Goal: Information Seeking & Learning: Find contact information

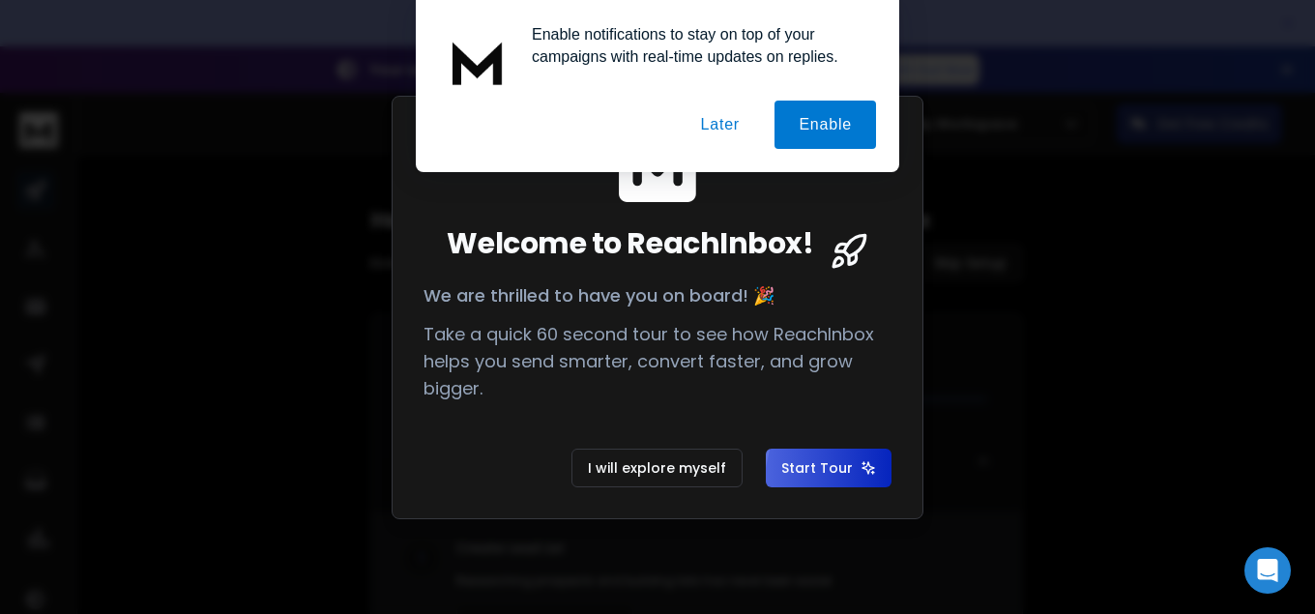
drag, startPoint x: 1021, startPoint y: 487, endPoint x: 715, endPoint y: 488, distance: 306.5
click at [1019, 489] on div at bounding box center [657, 307] width 1315 height 614
click at [701, 484] on button "I will explore myself" at bounding box center [656, 468] width 171 height 39
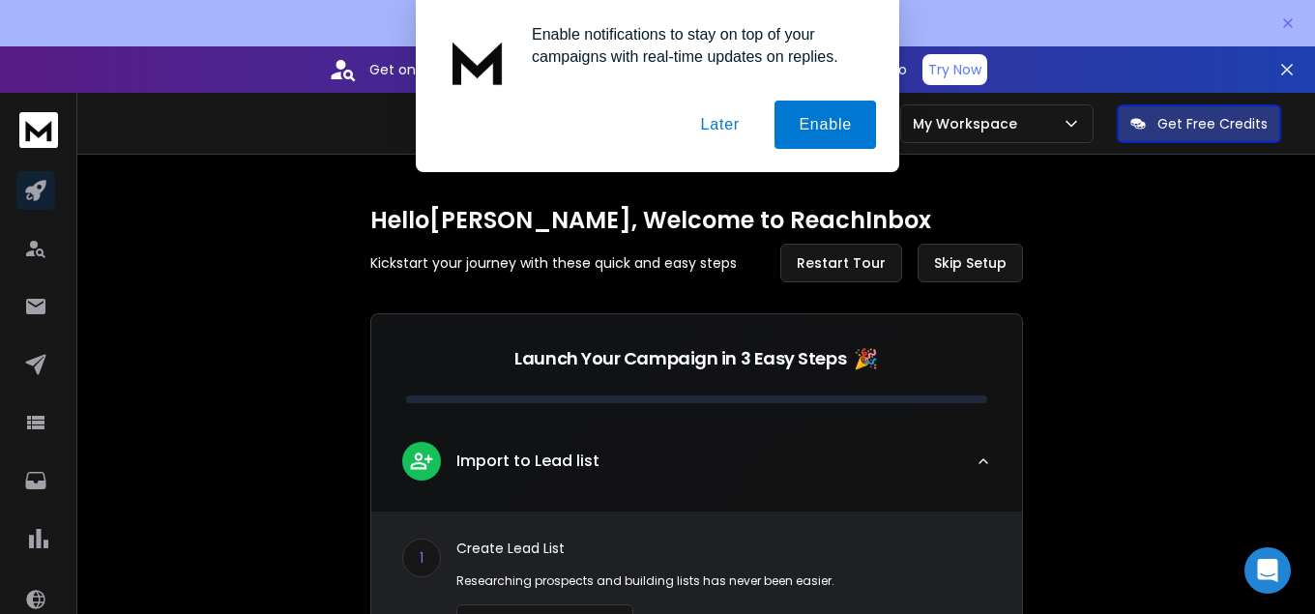
click at [493, 229] on h1 "Hello [PERSON_NAME] , Welcome to ReachInbox" at bounding box center [696, 220] width 653 height 31
click at [985, 267] on span "Skip Setup" at bounding box center [970, 262] width 73 height 19
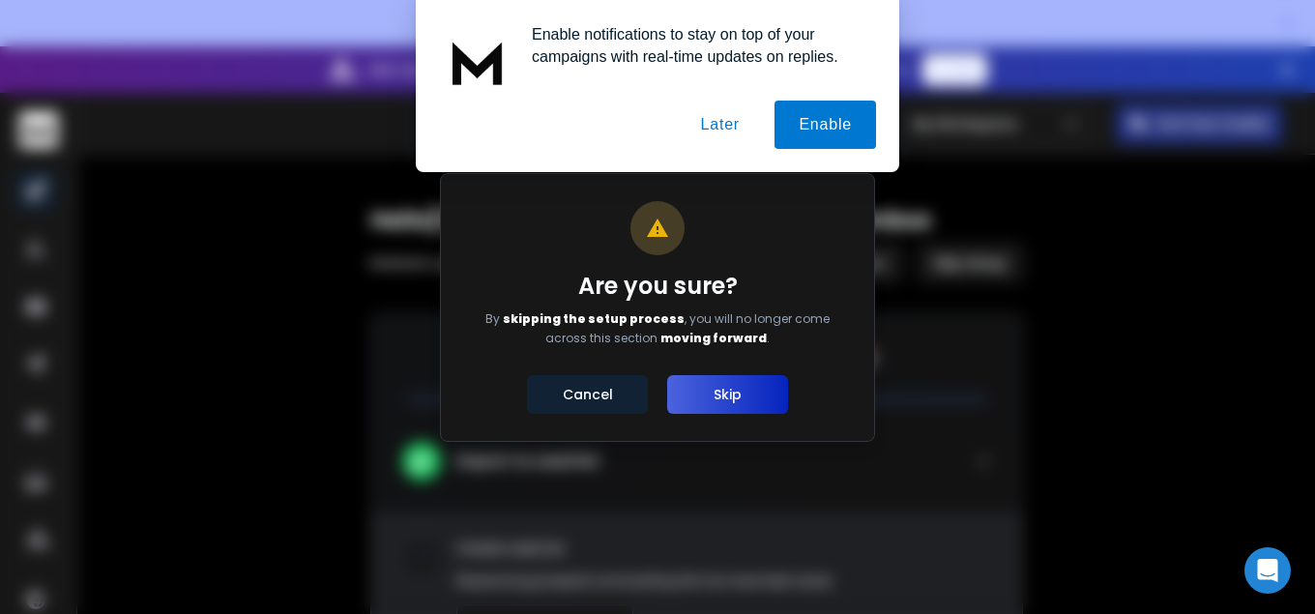
click at [615, 405] on button "Cancel" at bounding box center [587, 394] width 121 height 39
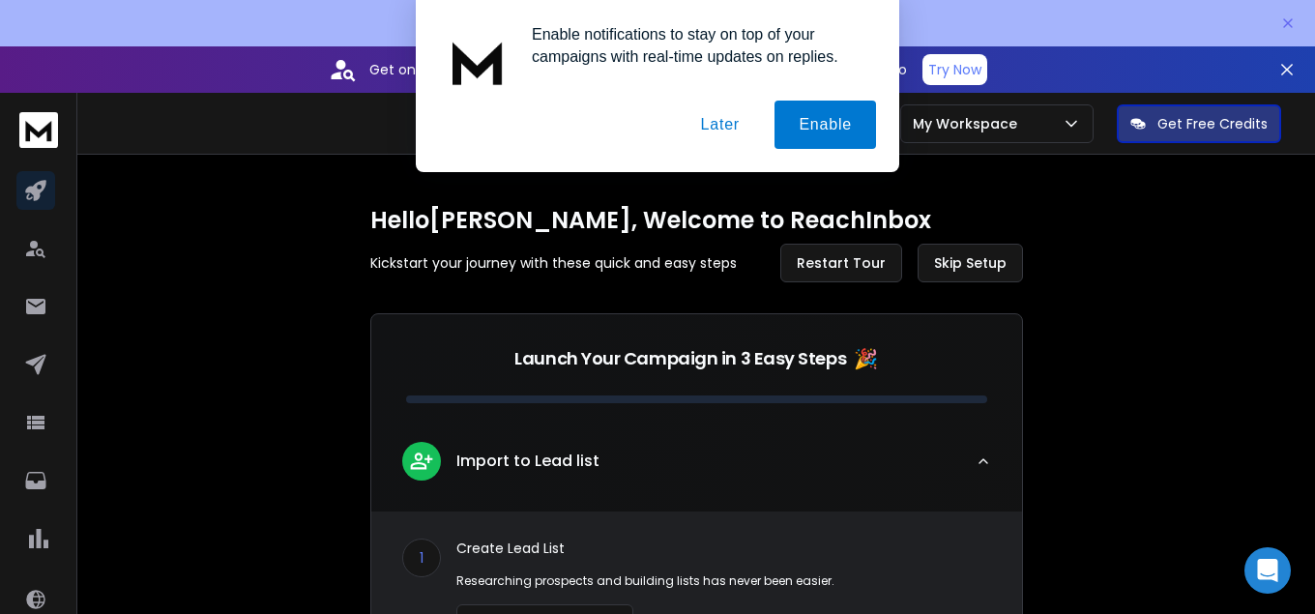
click at [732, 134] on button "Later" at bounding box center [719, 125] width 87 height 48
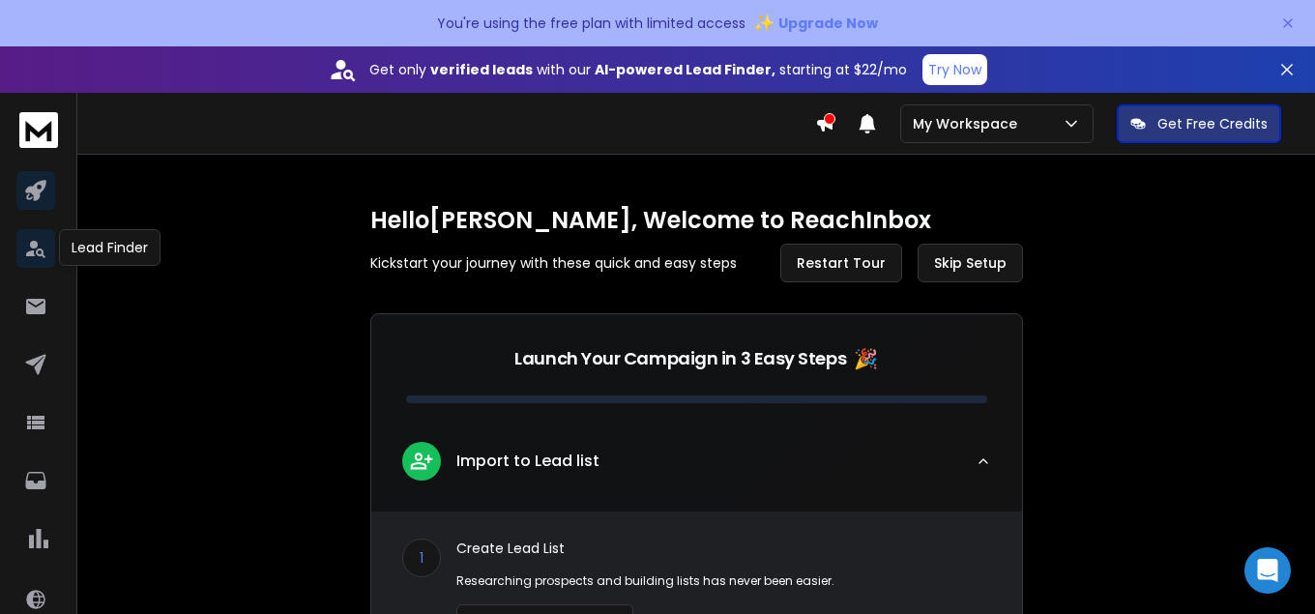
click at [37, 257] on icon at bounding box center [35, 248] width 23 height 23
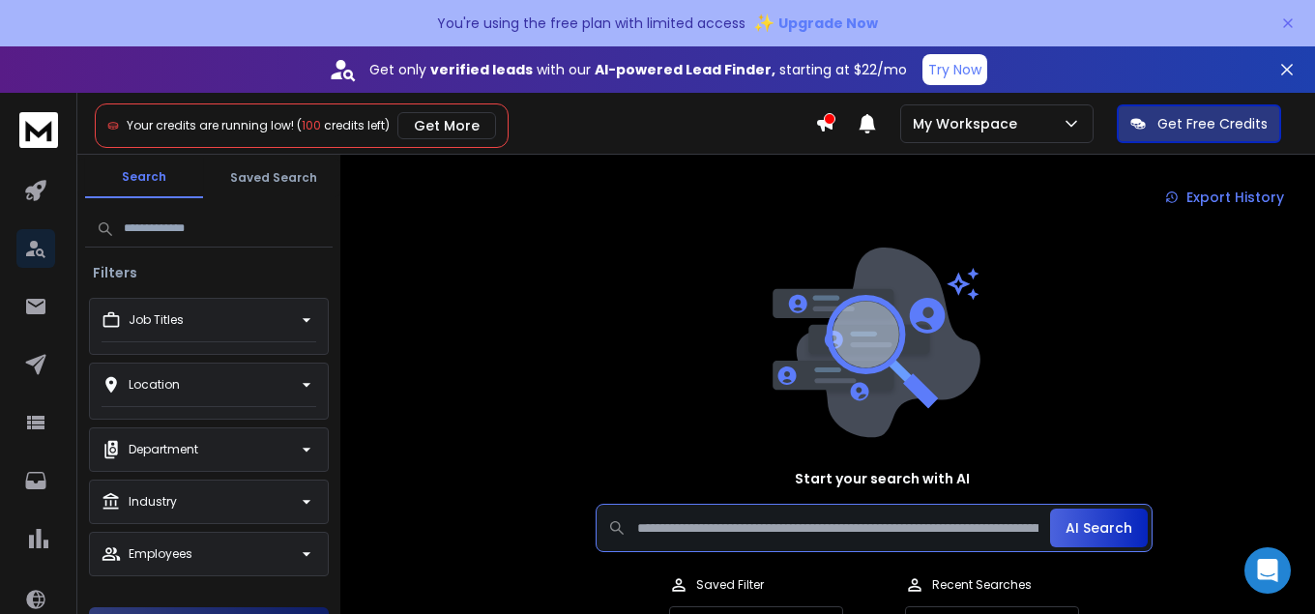
click at [131, 240] on input at bounding box center [209, 228] width 248 height 39
paste input "**********"
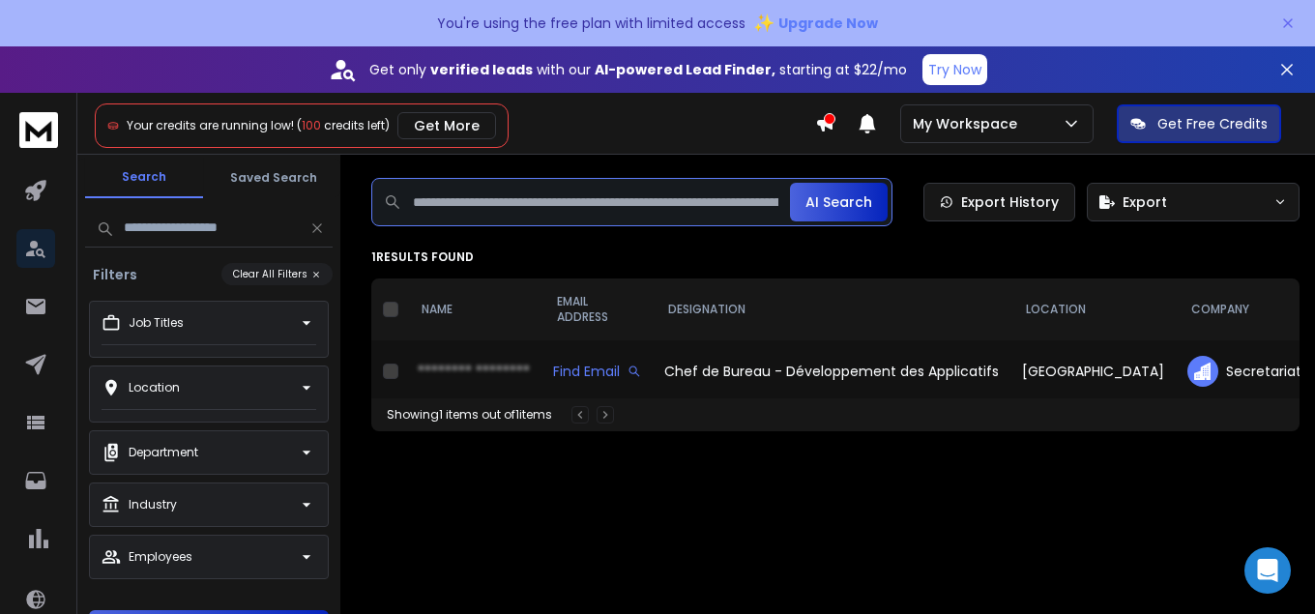
type input "**********"
click at [848, 372] on td "Chef de Bureau - Développement des Applicatifs" at bounding box center [832, 371] width 358 height 62
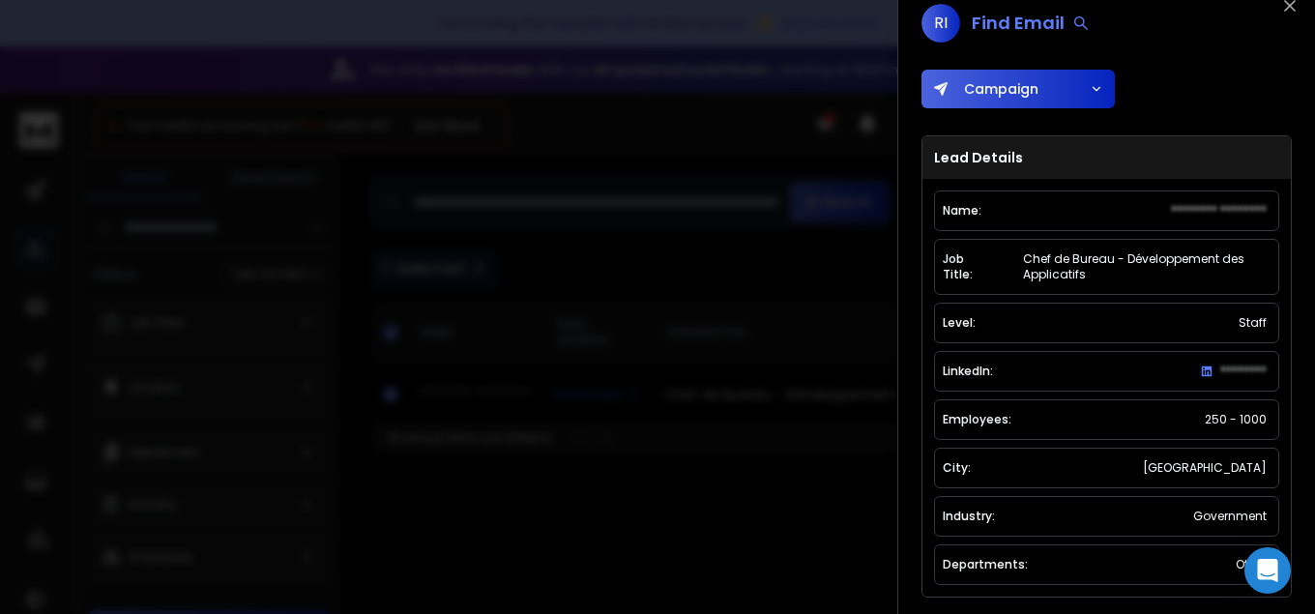
scroll to position [26, 0]
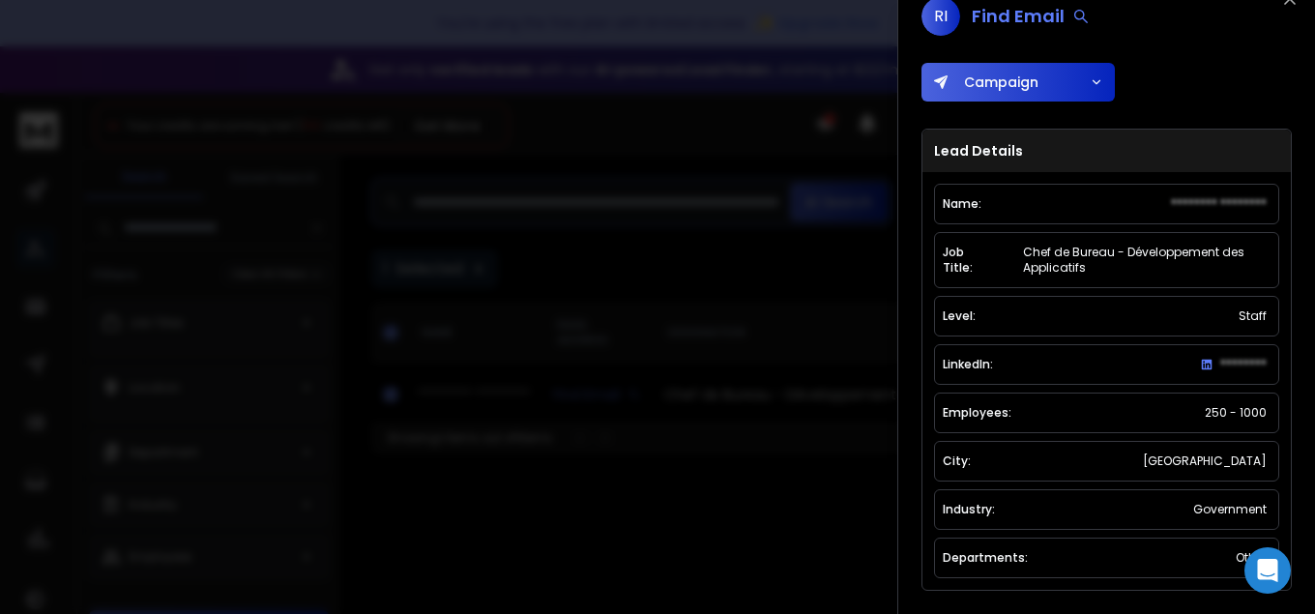
click at [1055, 366] on div "LinkedIn: ********" at bounding box center [1106, 364] width 345 height 41
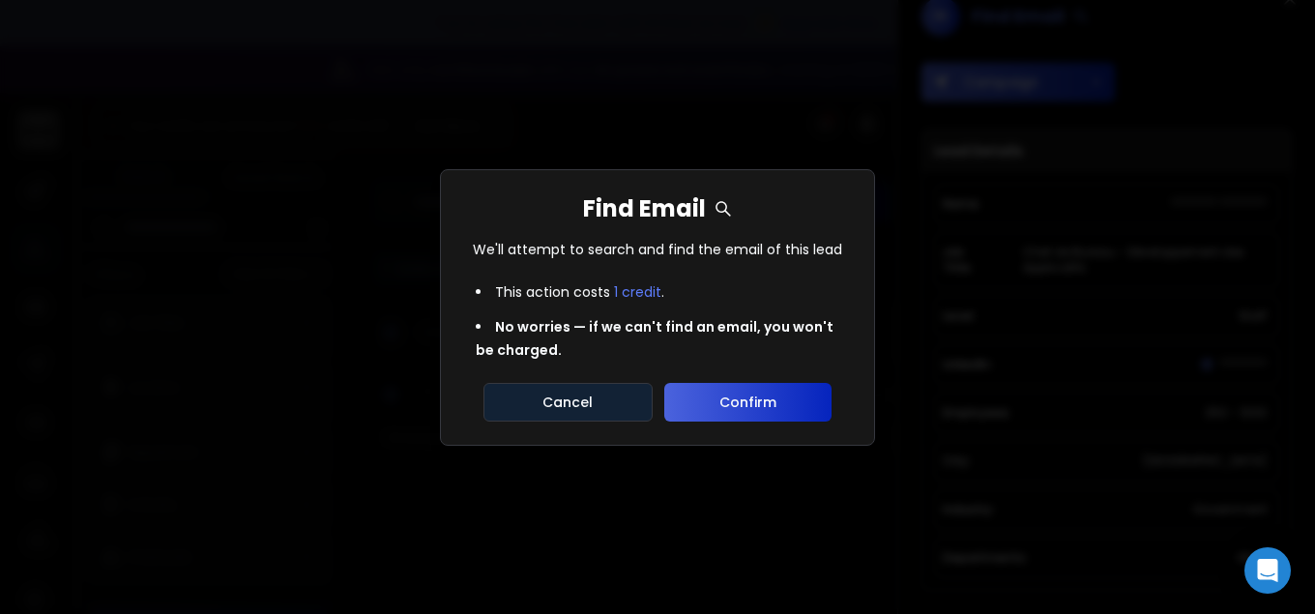
click at [571, 396] on button "Cancel" at bounding box center [567, 402] width 169 height 39
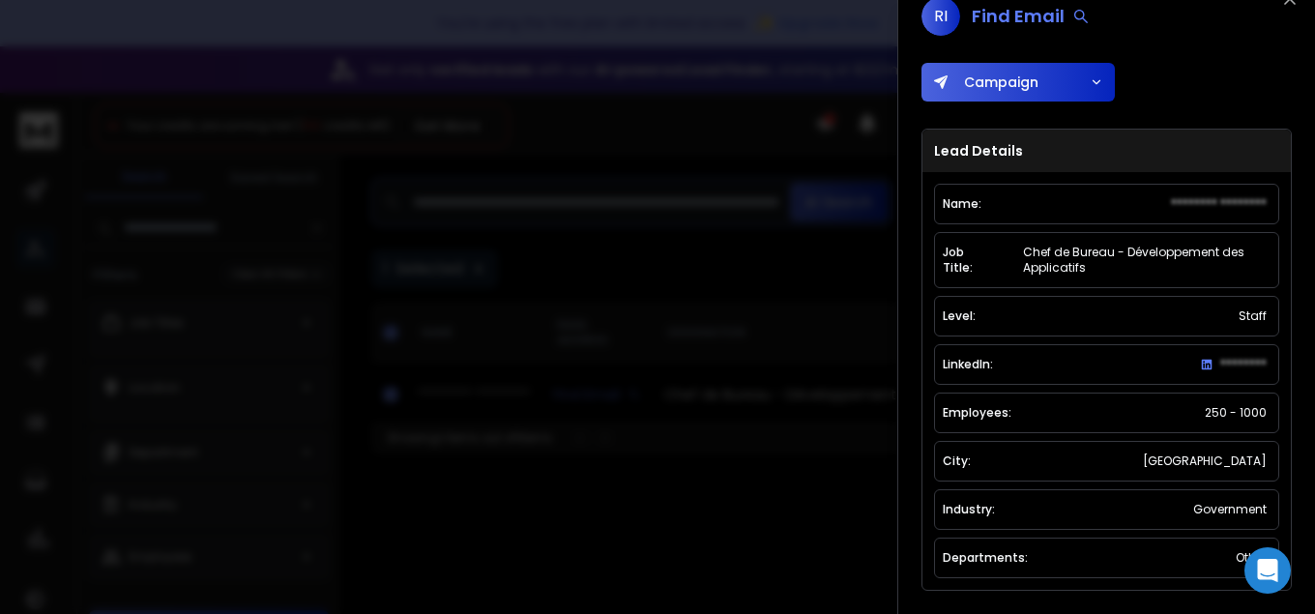
click at [1084, 256] on div "Chef de Bureau - Développement des Applicatifs" at bounding box center [1144, 260] width 251 height 39
click at [1112, 370] on div "LinkedIn: ********" at bounding box center [1106, 364] width 345 height 41
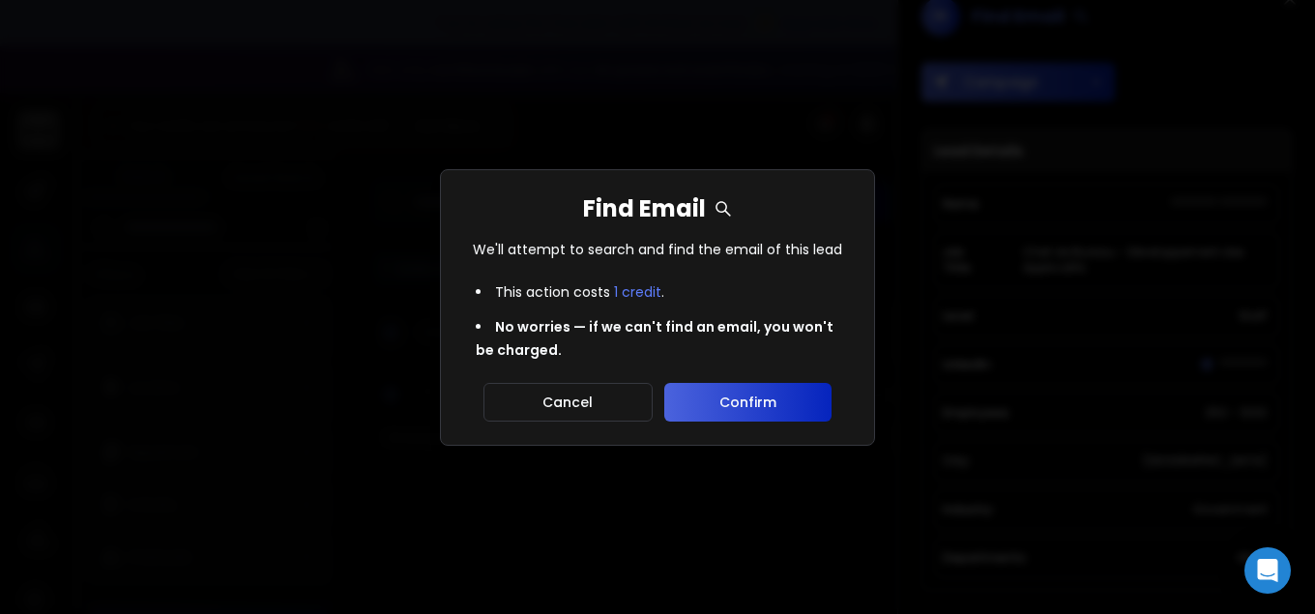
click at [746, 400] on button "Confirm" at bounding box center [747, 402] width 167 height 39
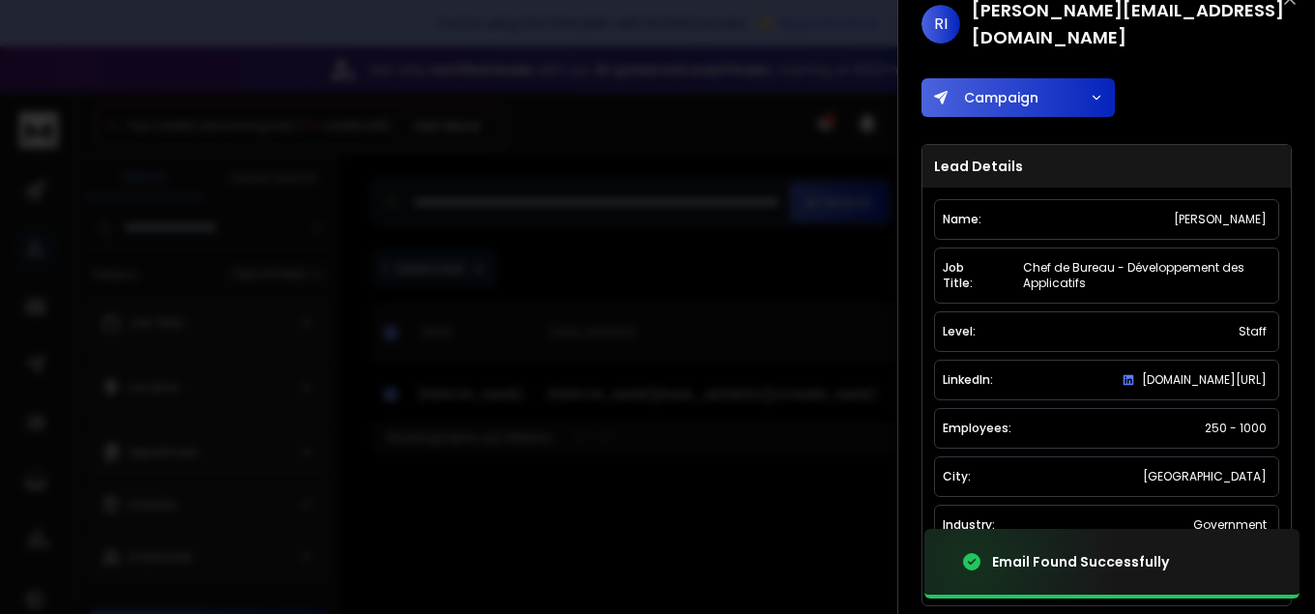
scroll to position [42, 0]
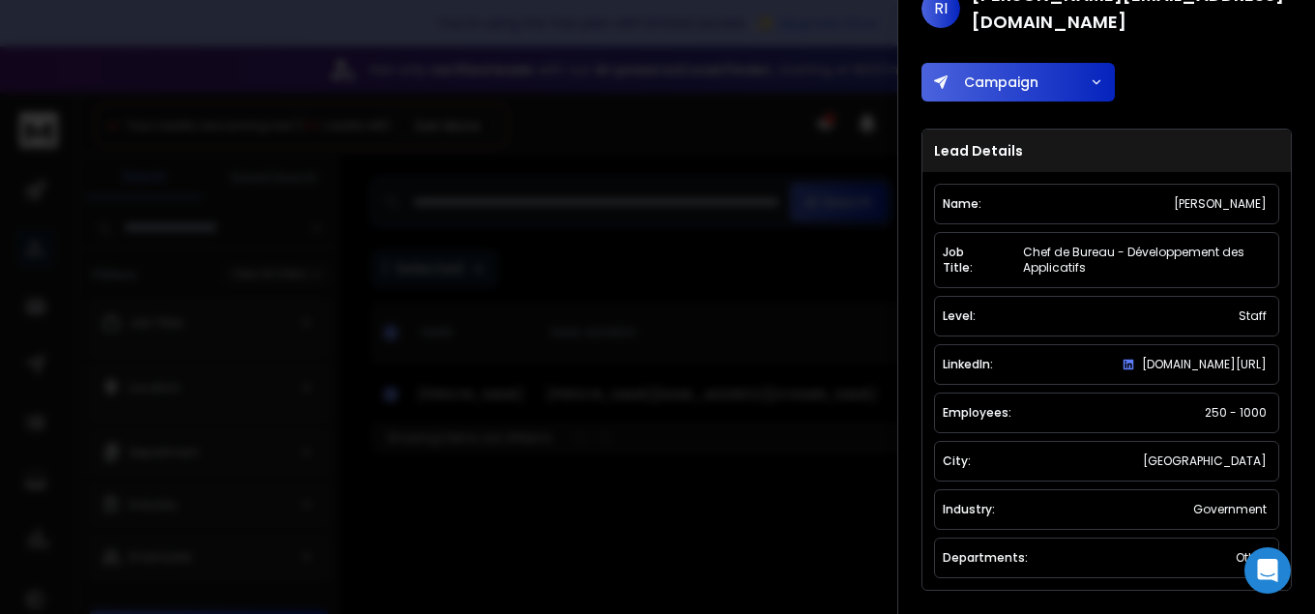
click at [1142, 357] on span "[DOMAIN_NAME][URL]" at bounding box center [1204, 364] width 125 height 15
click at [1083, 377] on div "LinkedIn: [DOMAIN_NAME][URL]" at bounding box center [1106, 364] width 345 height 41
drag, startPoint x: 1193, startPoint y: 374, endPoint x: 1031, endPoint y: 340, distance: 165.9
click at [1119, 353] on div "[DOMAIN_NAME][URL]" at bounding box center [1195, 364] width 152 height 23
copy div "[DOMAIN_NAME][URL]"
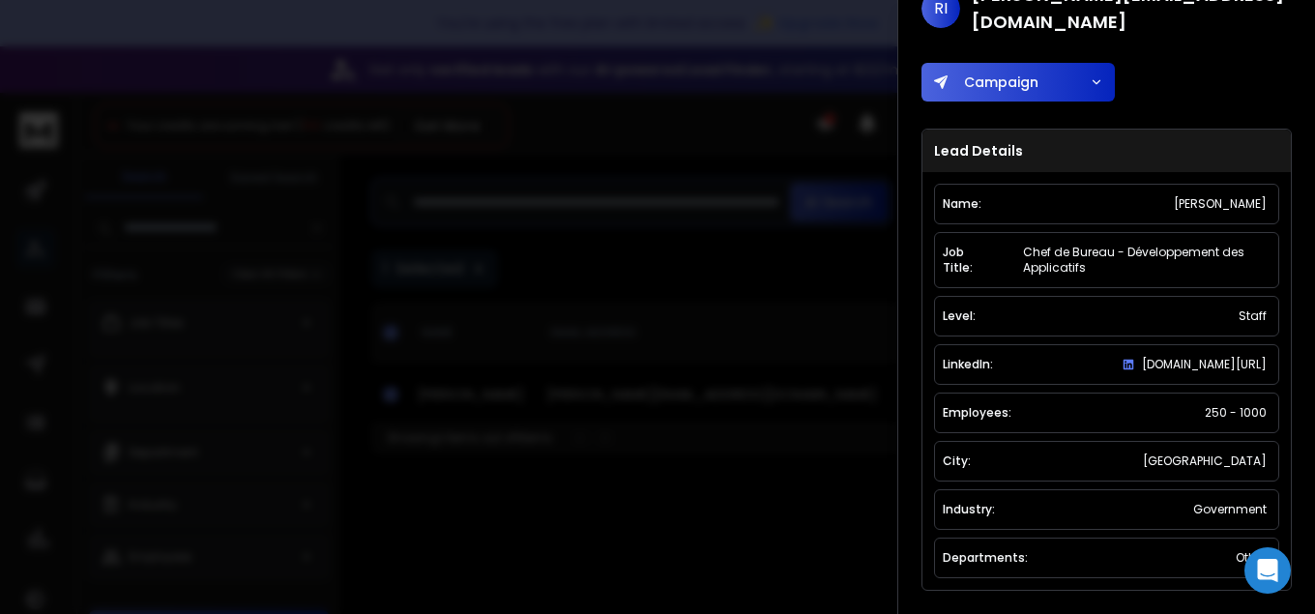
drag, startPoint x: 1190, startPoint y: 372, endPoint x: 1042, endPoint y: 347, distance: 150.1
click at [1119, 353] on div "[DOMAIN_NAME][URL]" at bounding box center [1195, 364] width 152 height 23
copy span "[DOMAIN_NAME][URL]"
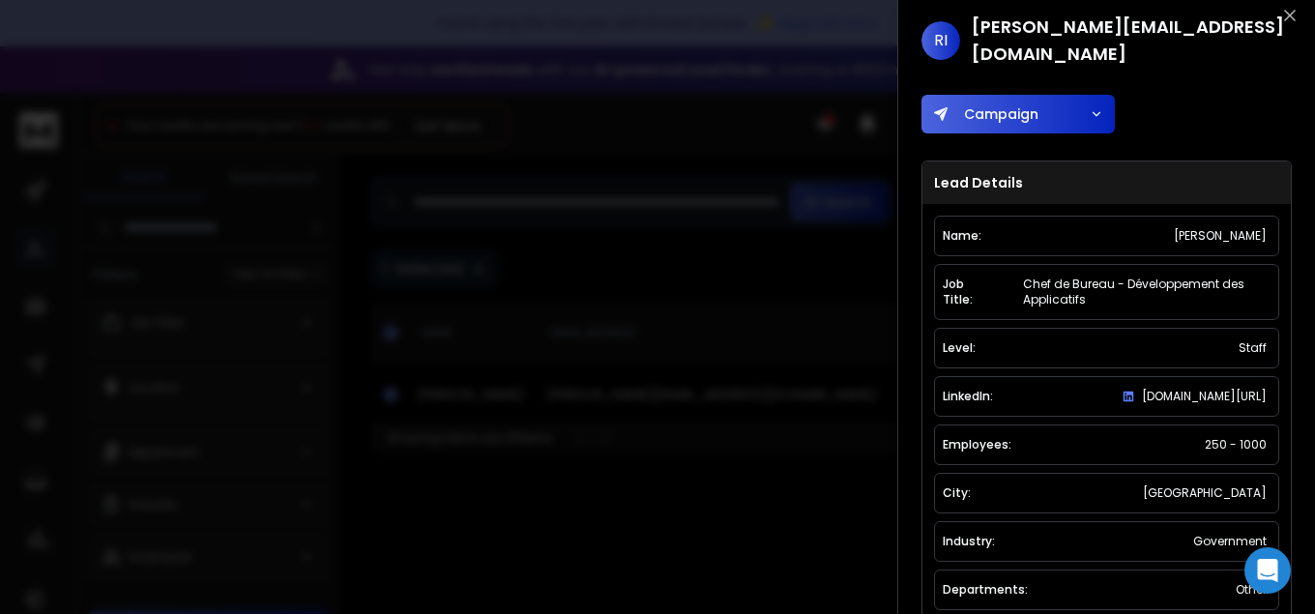
scroll to position [0, 0]
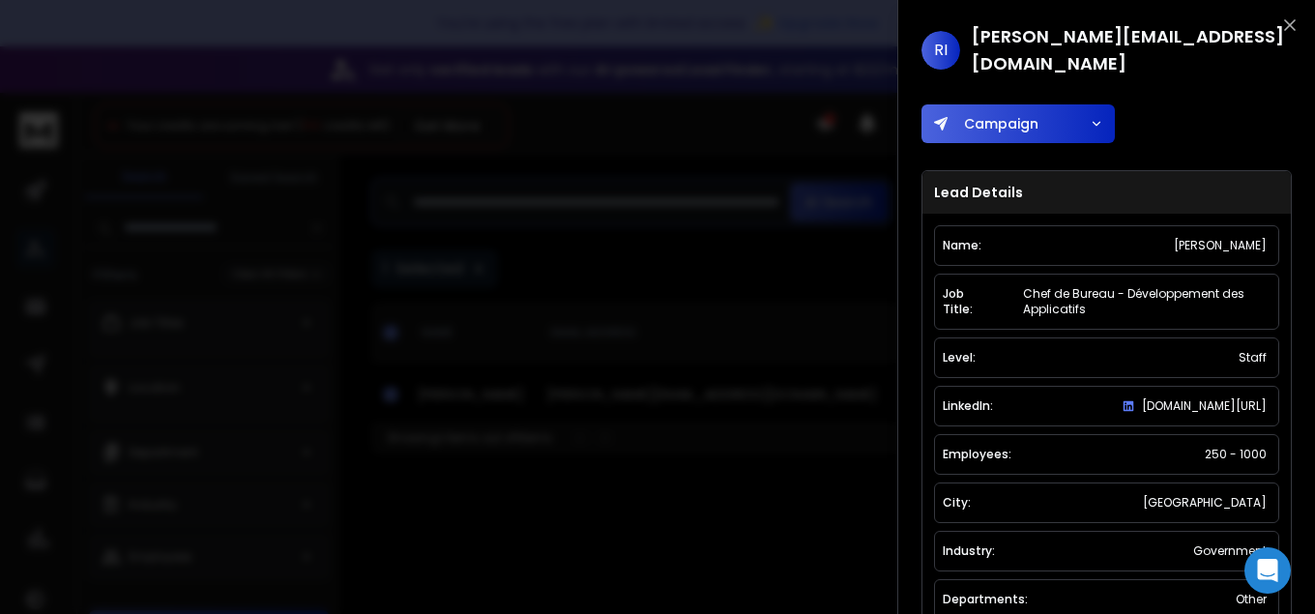
click at [1033, 97] on div "Campaign" at bounding box center [1106, 124] width 370 height 54
click at [1033, 114] on span "Campaign" at bounding box center [997, 123] width 82 height 19
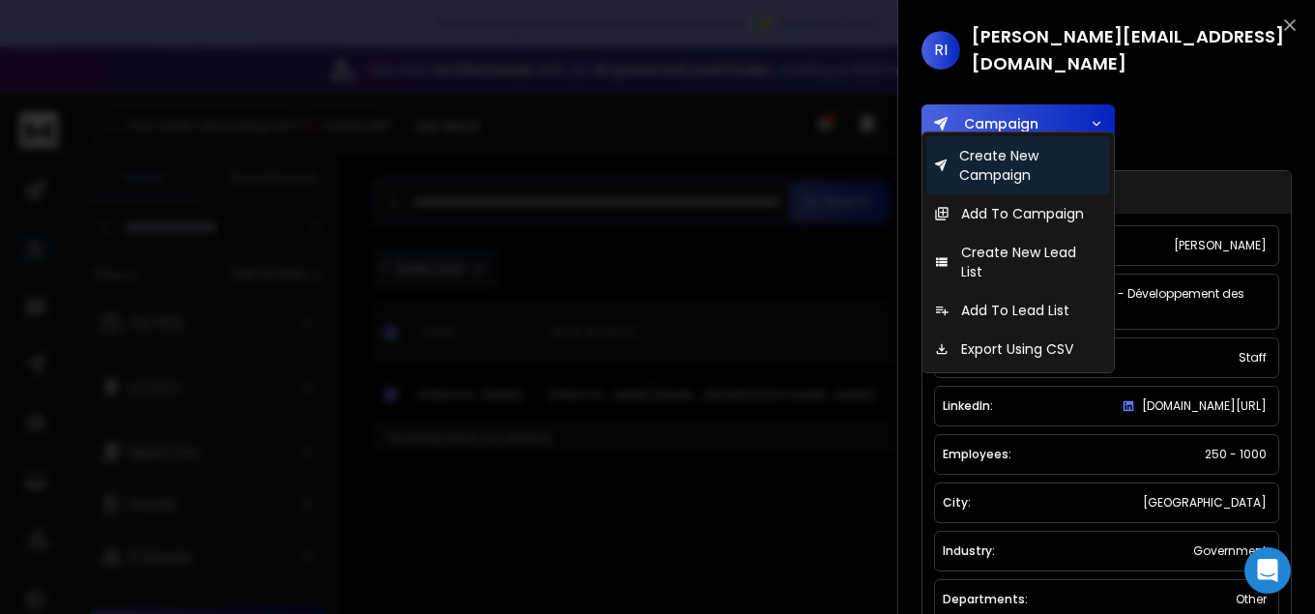
click at [1209, 97] on div "Campaign" at bounding box center [1106, 124] width 370 height 54
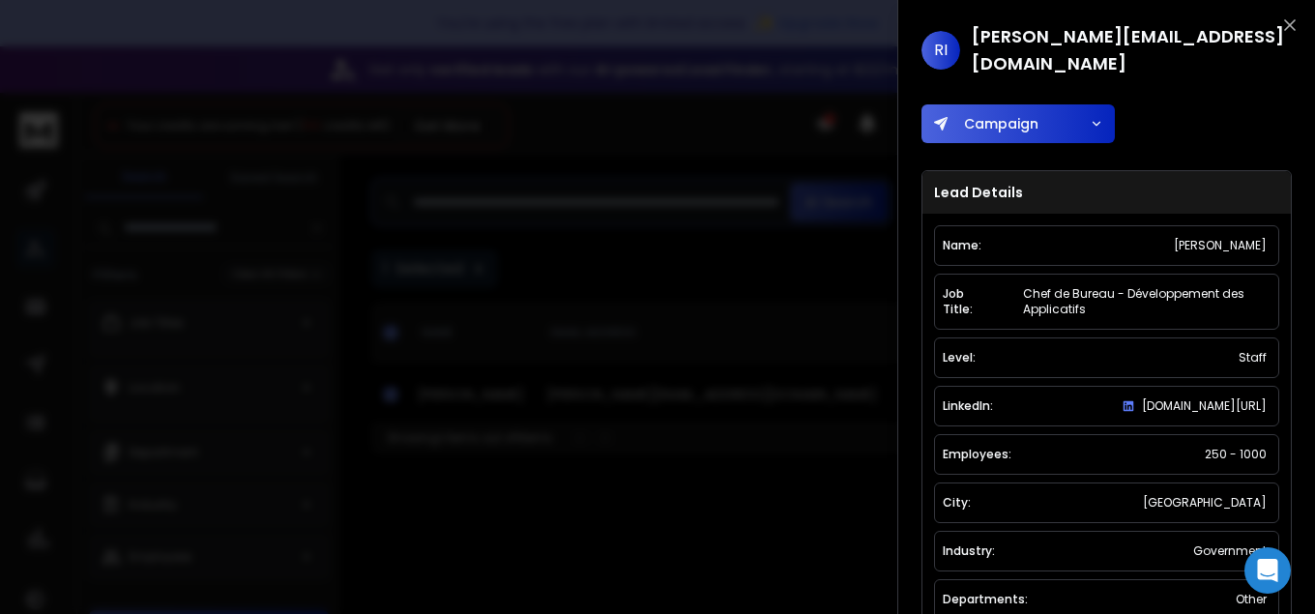
click at [940, 36] on span "RI" at bounding box center [940, 50] width 39 height 39
click at [1074, 35] on h1 "[PERSON_NAME][EMAIL_ADDRESS][DOMAIN_NAME]" at bounding box center [1132, 50] width 320 height 54
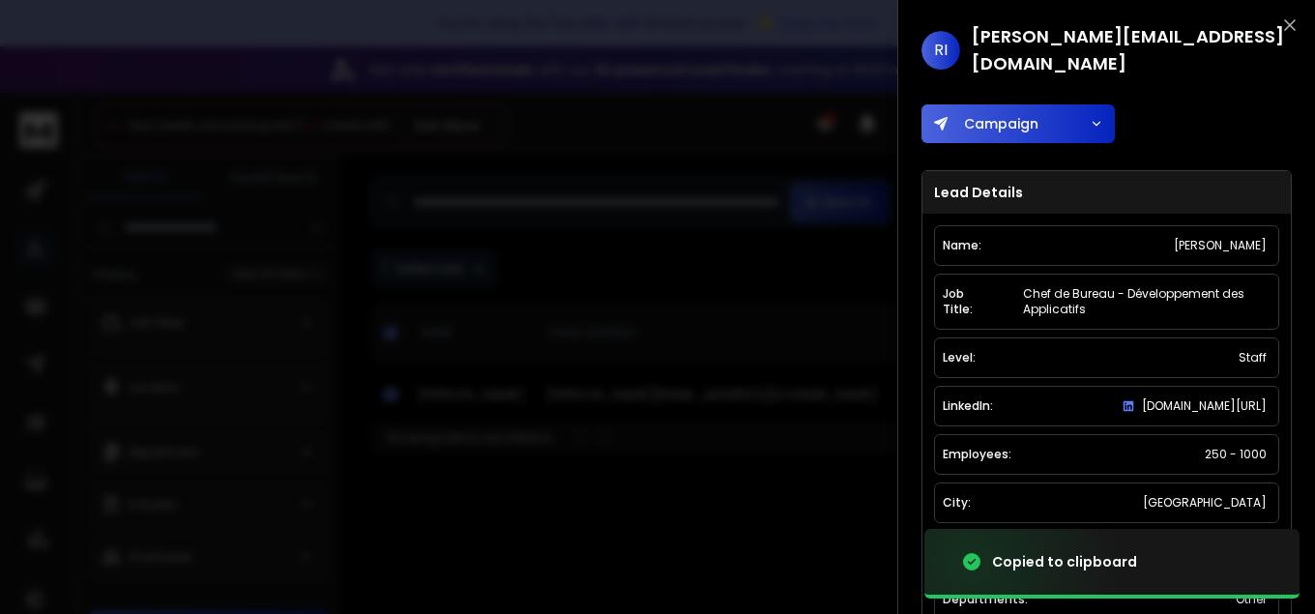
scroll to position [42, 0]
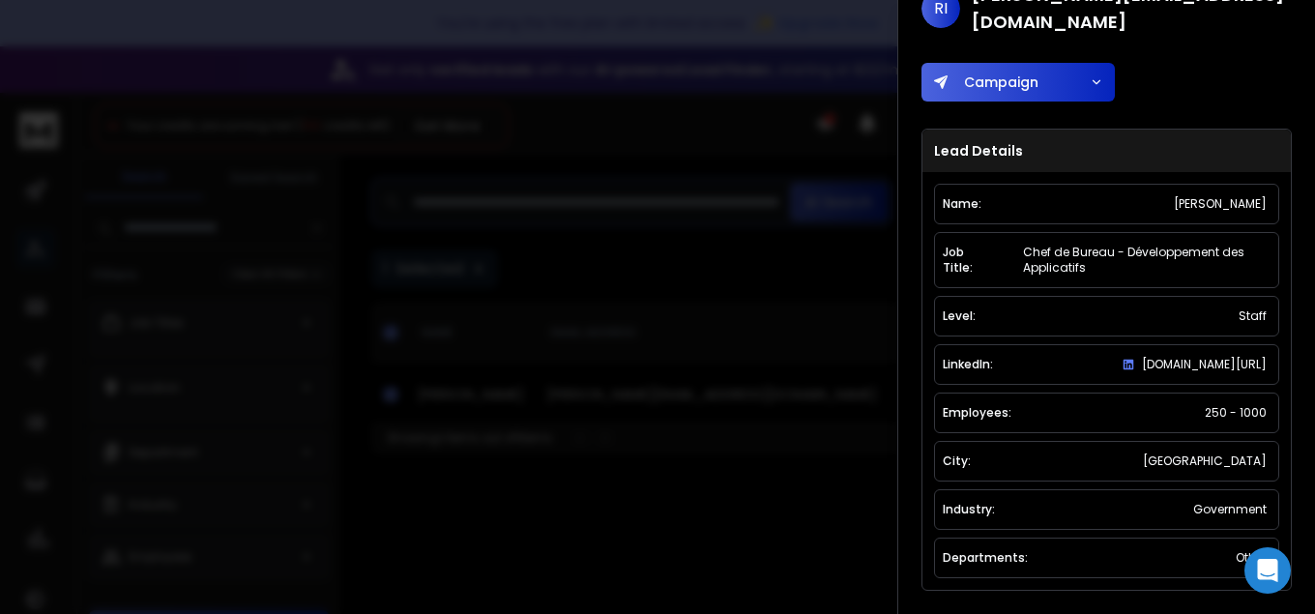
click at [641, 269] on div at bounding box center [657, 307] width 1315 height 614
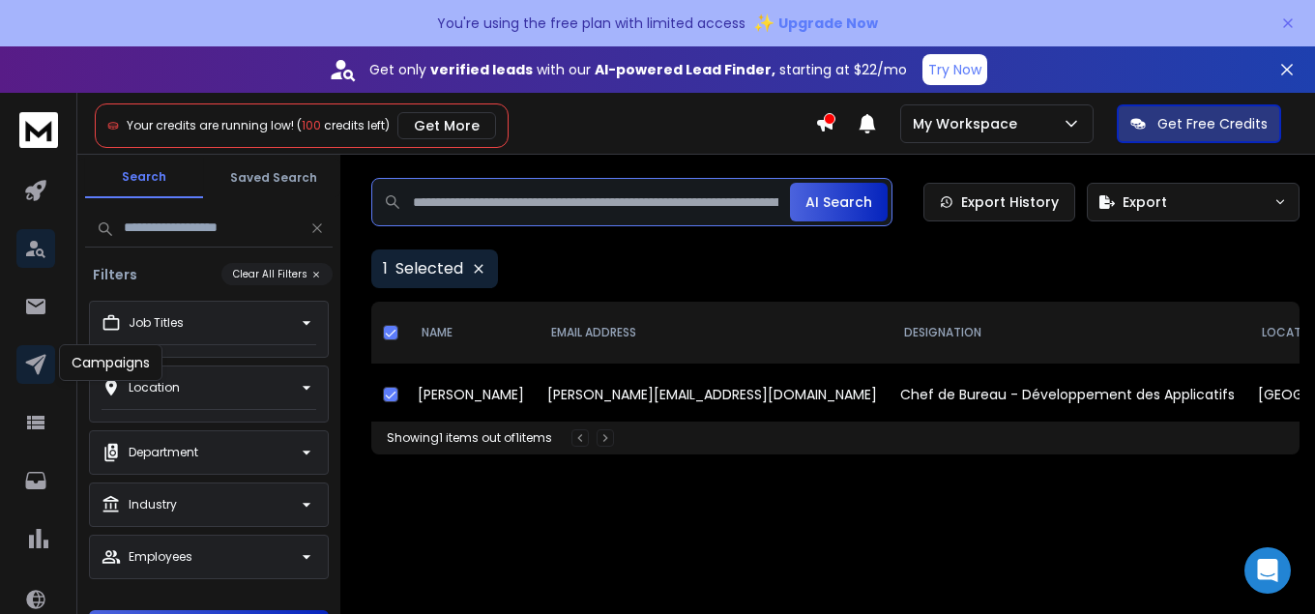
click at [41, 369] on icon at bounding box center [35, 364] width 23 height 23
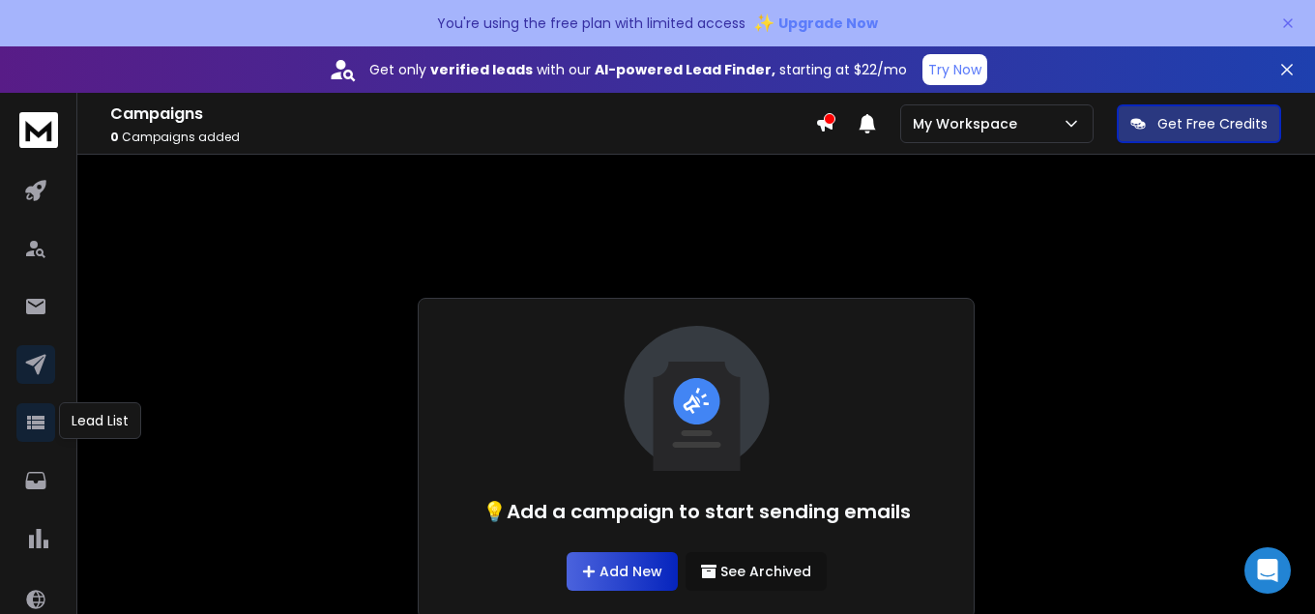
click at [43, 423] on icon at bounding box center [35, 423] width 17 height 14
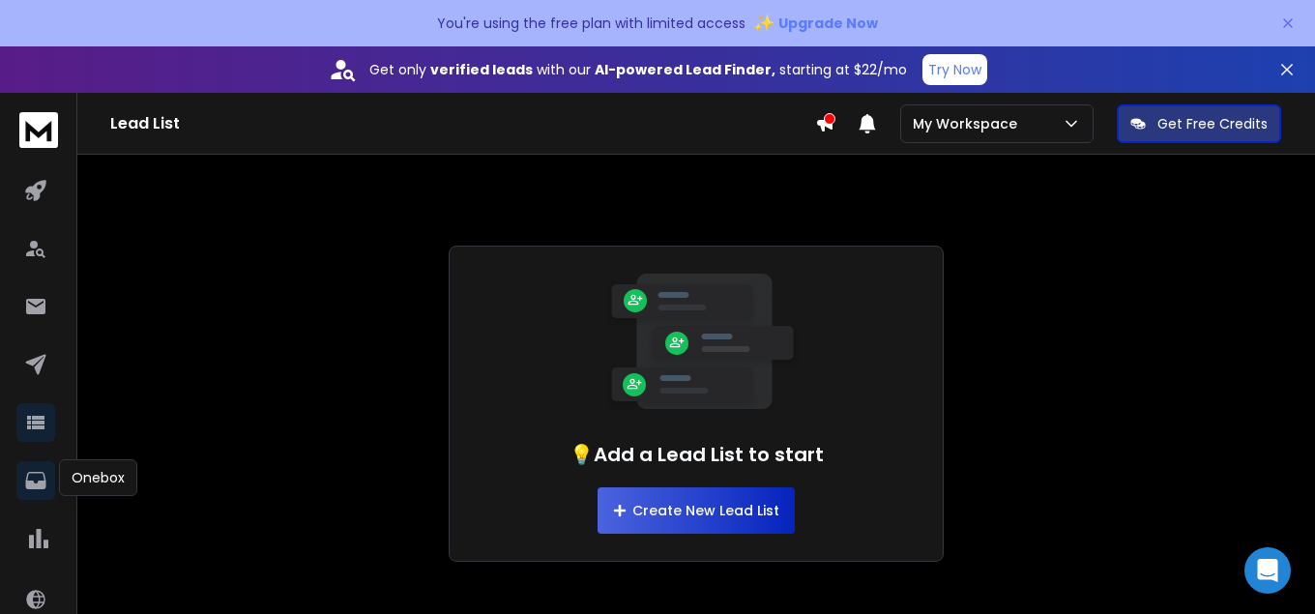
click at [45, 478] on icon at bounding box center [35, 480] width 20 height 17
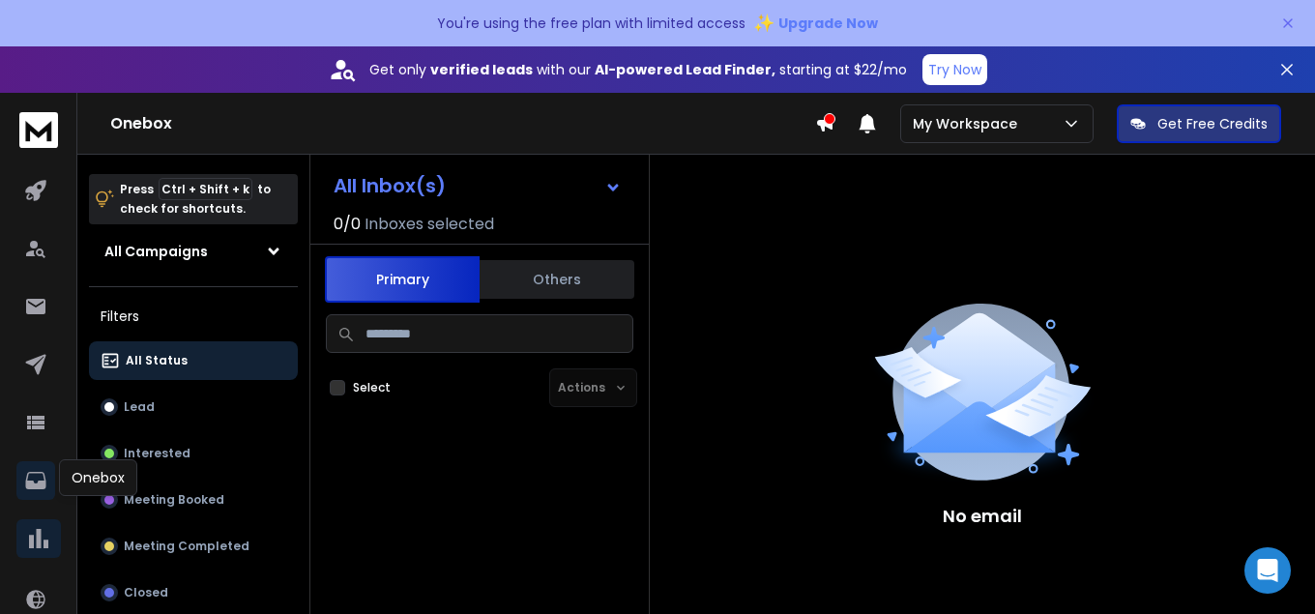
click at [40, 529] on icon at bounding box center [38, 538] width 19 height 19
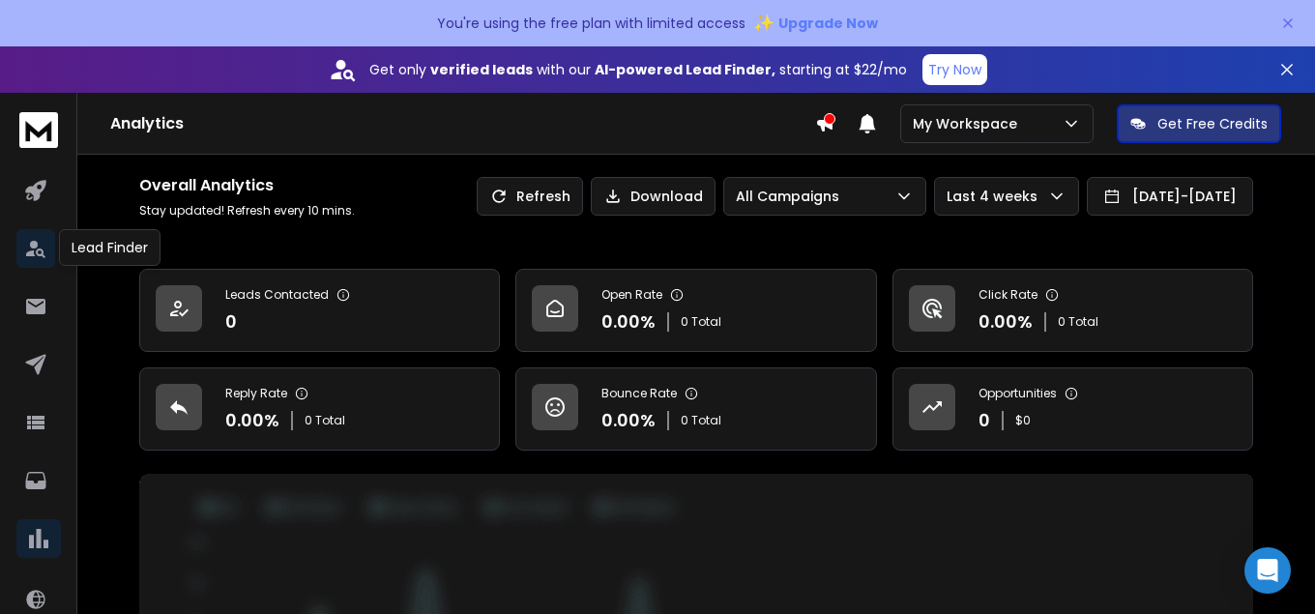
click at [49, 247] on link at bounding box center [35, 248] width 39 height 39
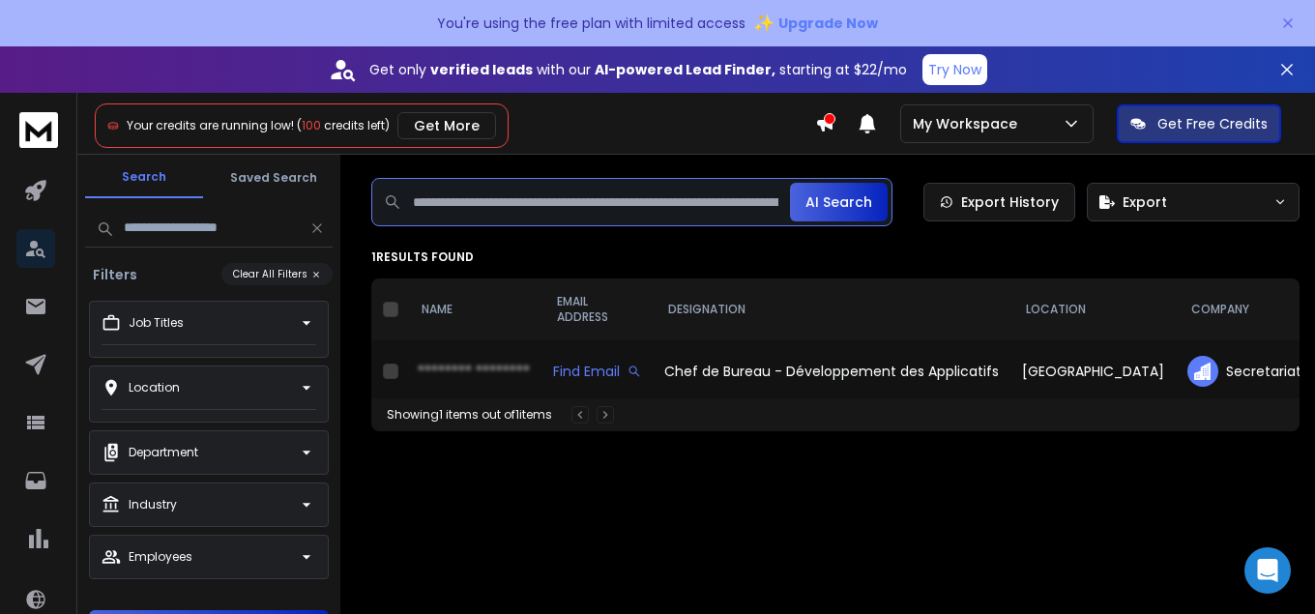
click at [462, 365] on span "******** ********" at bounding box center [474, 371] width 112 height 19
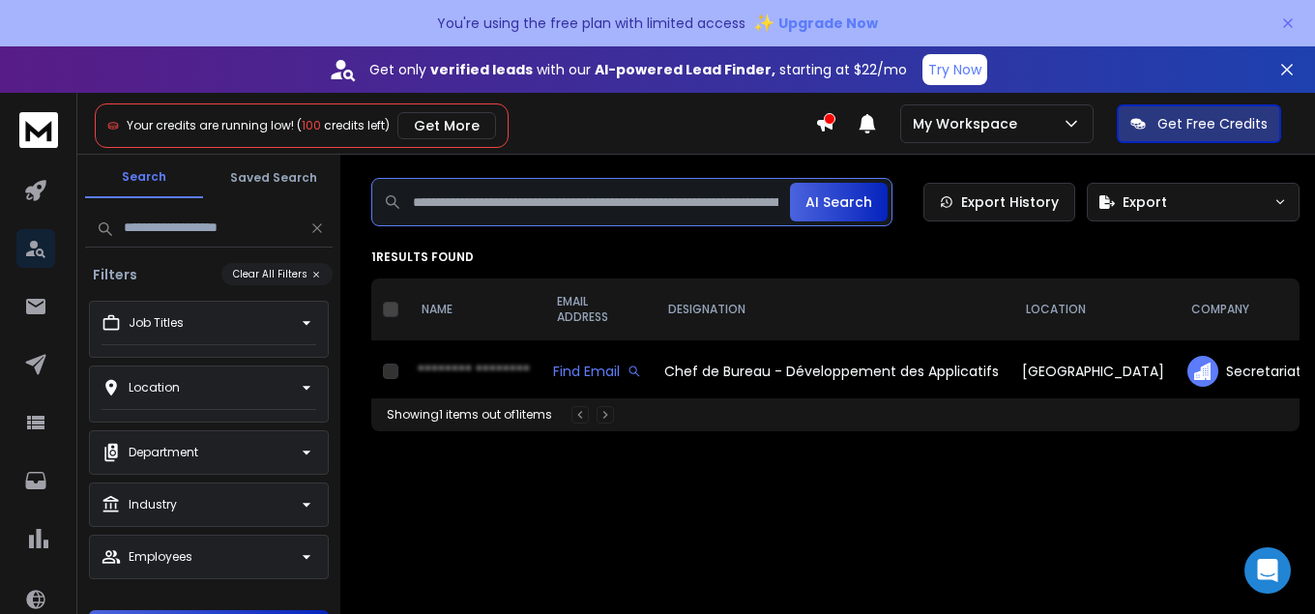
click at [513, 523] on body "**********" at bounding box center [657, 307] width 1315 height 614
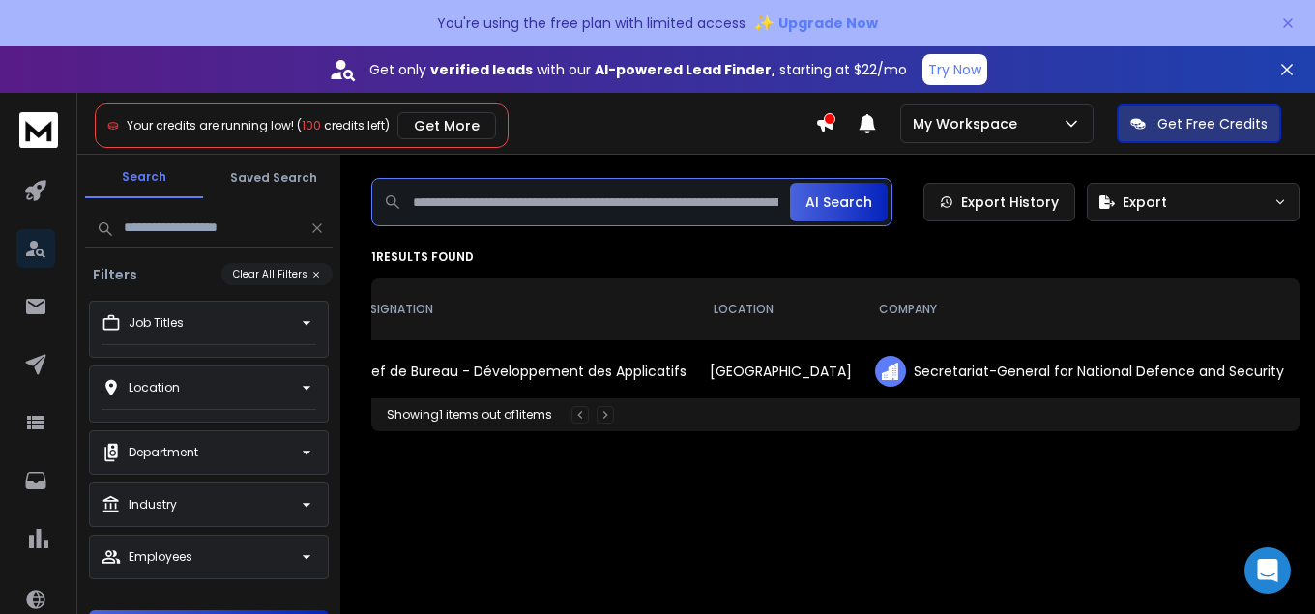
scroll to position [0, 612]
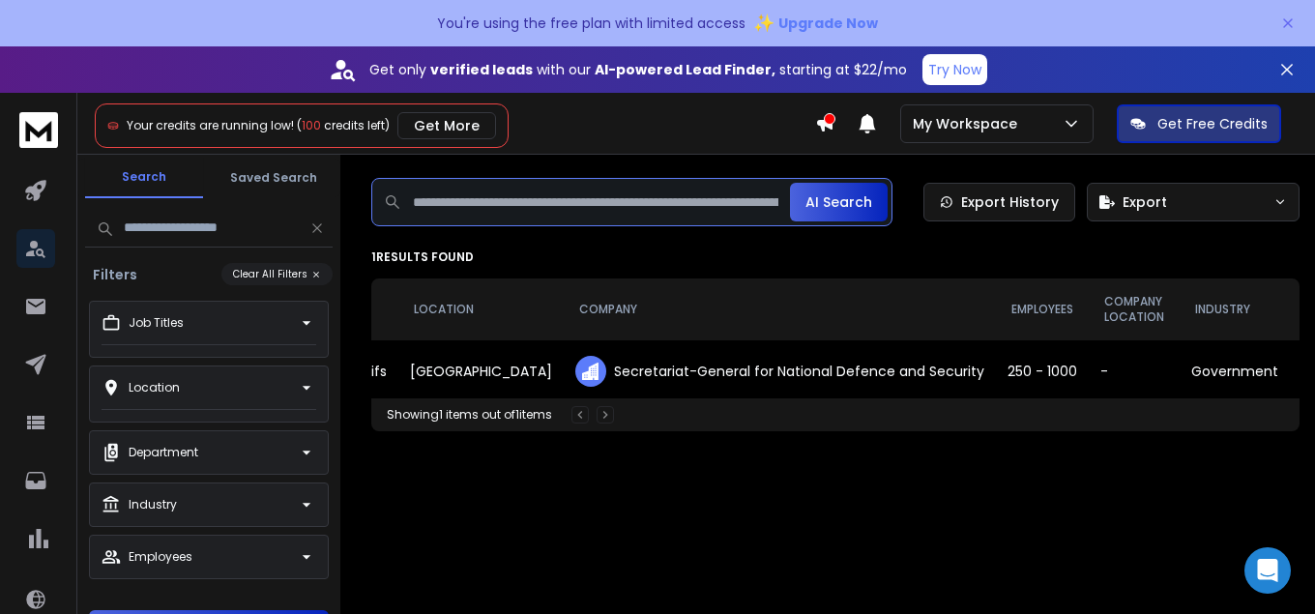
click at [700, 209] on textarea at bounding box center [595, 202] width 365 height 39
click at [233, 184] on button "Saved Search" at bounding box center [274, 178] width 118 height 39
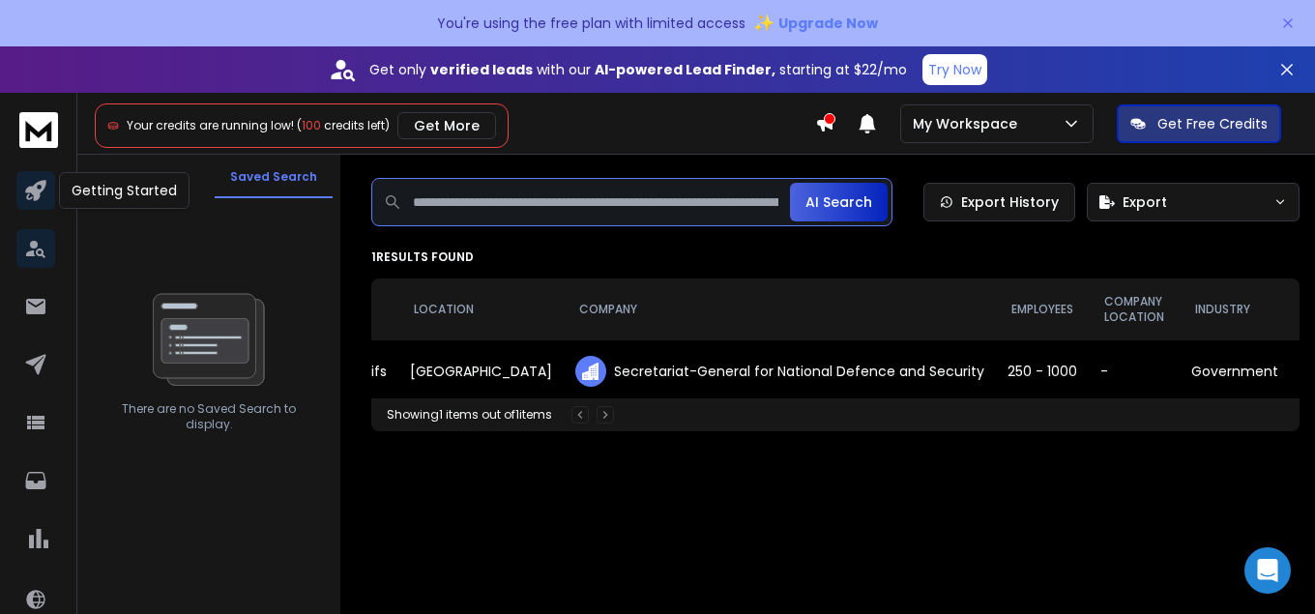
click at [32, 184] on icon at bounding box center [35, 190] width 23 height 23
